Goal: Task Accomplishment & Management: Use online tool/utility

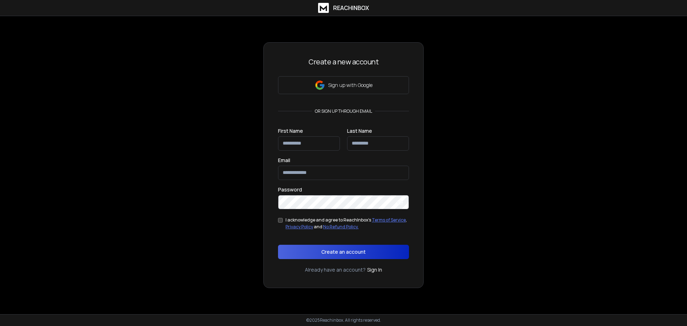
click at [316, 87] on icon at bounding box center [320, 85] width 11 height 11
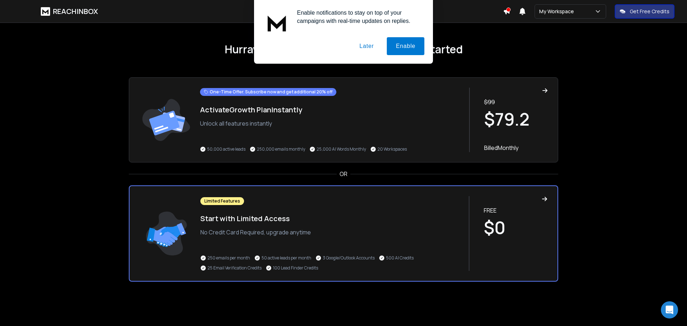
click at [541, 205] on div "FREE $0" at bounding box center [516, 216] width 64 height 40
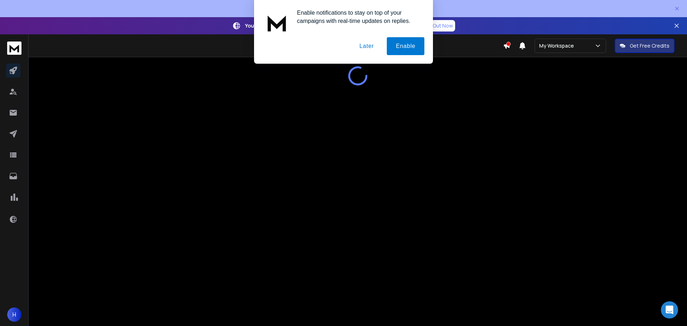
click at [363, 46] on button "Later" at bounding box center [366, 46] width 32 height 18
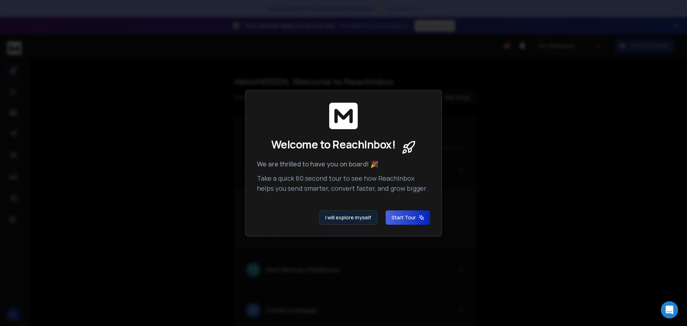
click at [367, 217] on button "I will explore myself" at bounding box center [348, 217] width 58 height 14
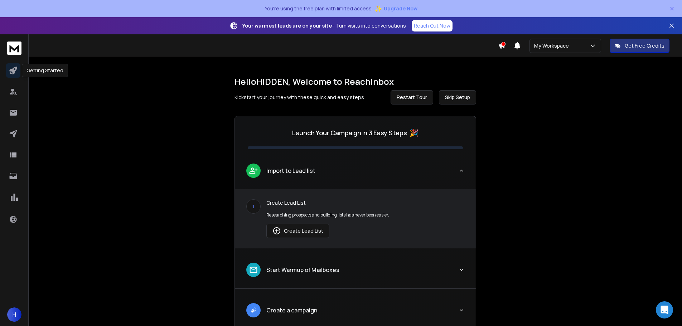
click at [10, 69] on icon at bounding box center [13, 71] width 8 height 8
click at [452, 101] on span "Skip Setup" at bounding box center [457, 97] width 25 height 7
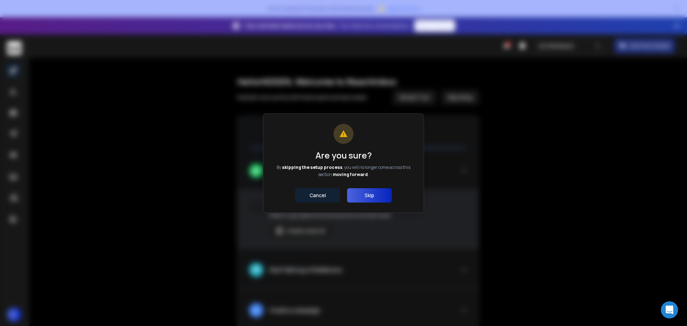
click at [363, 196] on button "Skip" at bounding box center [369, 195] width 45 height 14
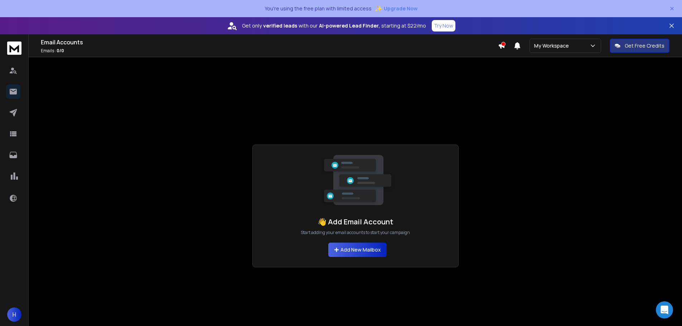
click at [676, 6] on div "You're using the free plan with limited access ✨ Upgrade Now" at bounding box center [341, 8] width 682 height 17
click at [673, 6] on icon "Close notification" at bounding box center [672, 9] width 6 height 6
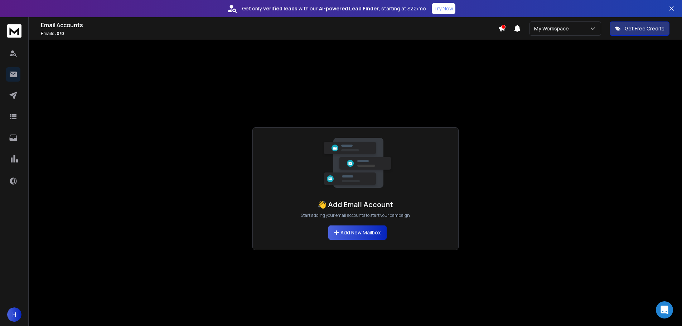
click at [673, 8] on icon at bounding box center [671, 8] width 6 height 6
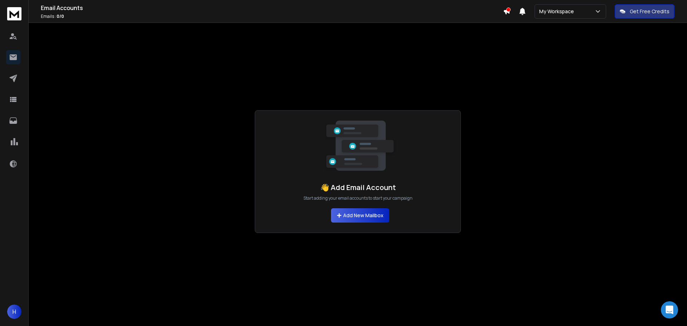
click at [159, 85] on div "👋 Add Email Account Start adding your email accounts to start your campaign Add…" at bounding box center [358, 171] width 636 height 283
click at [359, 218] on button "Add New Mailbox" at bounding box center [360, 215] width 58 height 14
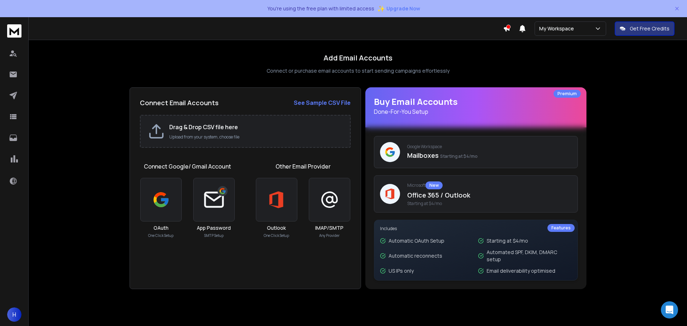
click at [297, 201] on div at bounding box center [277, 200] width 42 height 44
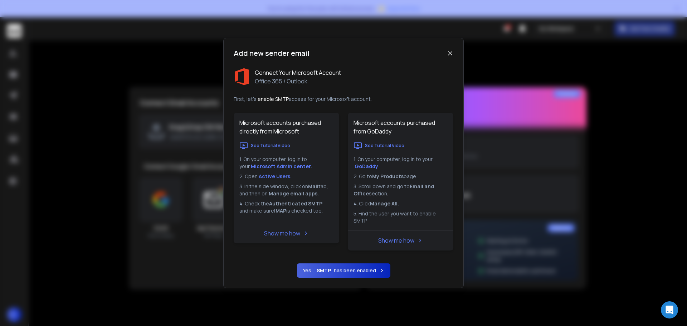
click at [341, 272] on button "Yes , SMTP has been enabled" at bounding box center [343, 270] width 93 height 14
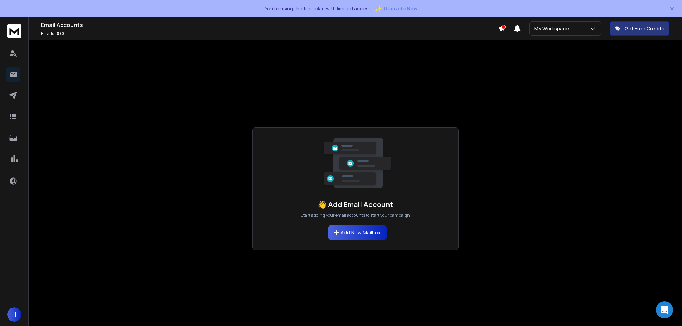
click at [673, 6] on icon "Close notification" at bounding box center [672, 9] width 6 height 6
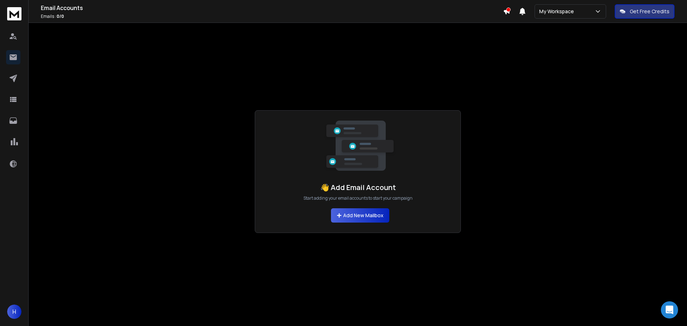
click at [369, 217] on button "Add New Mailbox" at bounding box center [360, 215] width 58 height 14
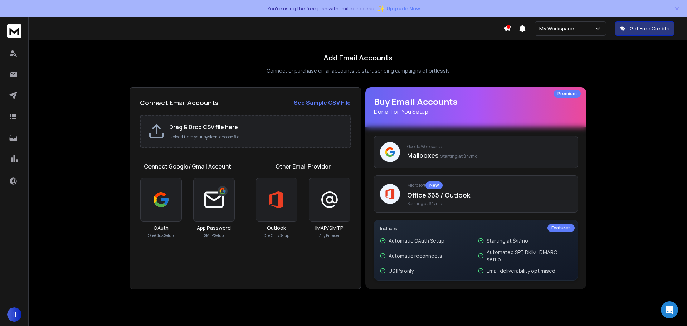
click at [323, 207] on icon at bounding box center [330, 199] width 18 height 21
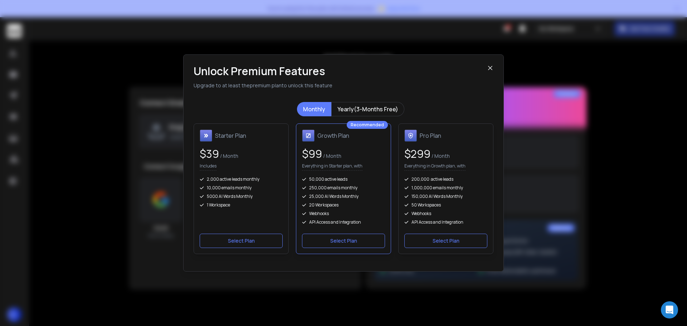
click at [488, 69] on icon at bounding box center [490, 68] width 6 height 6
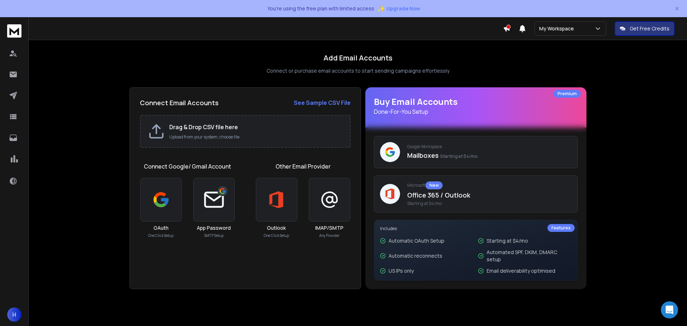
click at [323, 215] on div at bounding box center [330, 200] width 42 height 44
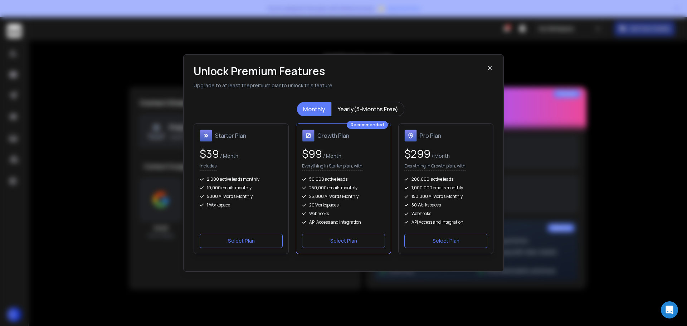
click at [489, 65] on icon at bounding box center [490, 68] width 6 height 6
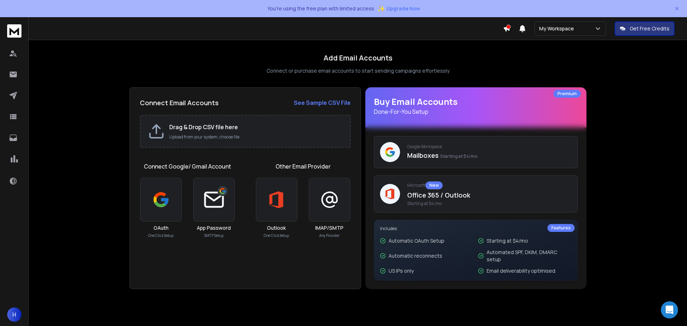
click at [316, 210] on div at bounding box center [330, 200] width 42 height 44
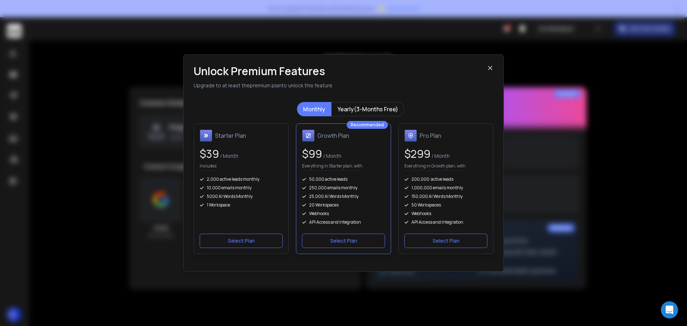
click at [491, 69] on icon at bounding box center [490, 68] width 4 height 4
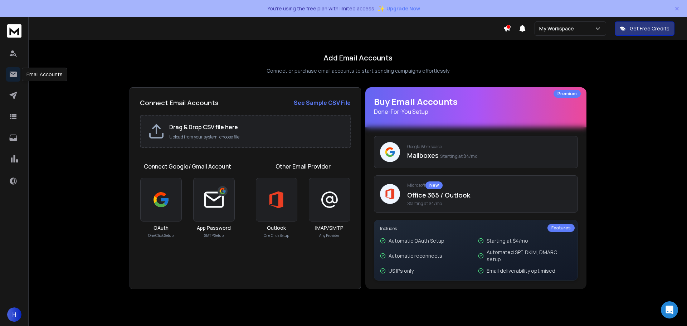
click at [15, 72] on icon at bounding box center [13, 75] width 7 height 6
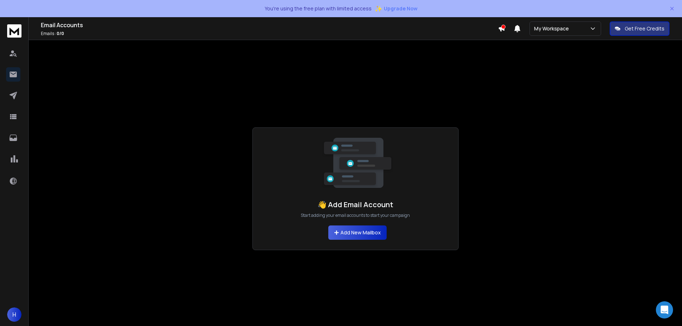
click at [366, 229] on button "Add New Mailbox" at bounding box center [357, 233] width 58 height 14
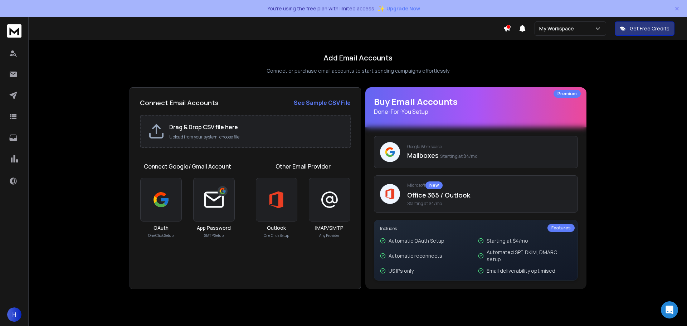
click at [326, 195] on icon at bounding box center [329, 199] width 15 height 15
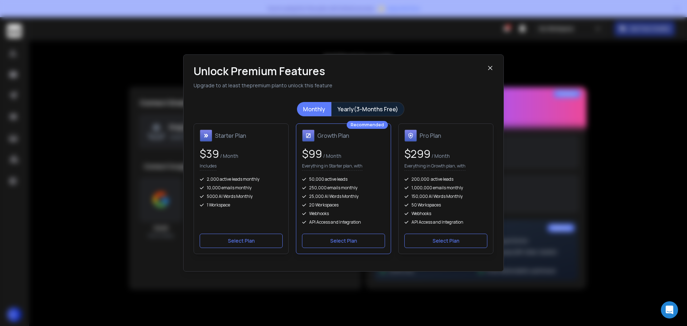
click at [352, 107] on button "Yearly(3-Months Free)" at bounding box center [367, 109] width 73 height 14
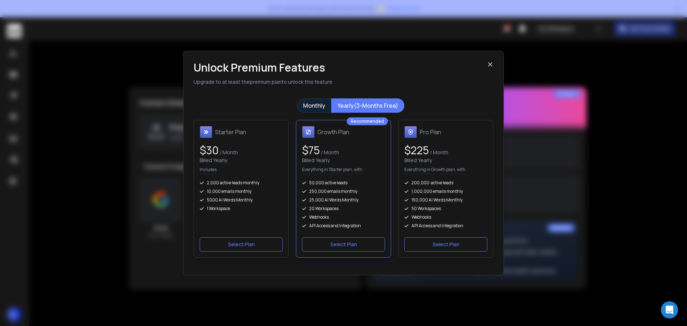
click at [315, 105] on button "Monthly" at bounding box center [314, 105] width 34 height 14
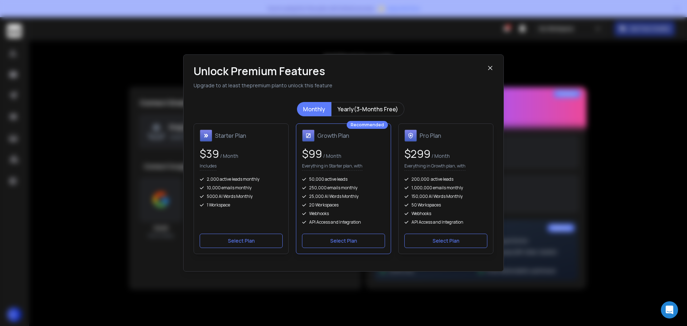
drag, startPoint x: 238, startPoint y: 241, endPoint x: 250, endPoint y: 236, distance: 12.8
click at [238, 240] on button "Select Plan" at bounding box center [241, 241] width 83 height 14
